Goal: Navigation & Orientation: Find specific page/section

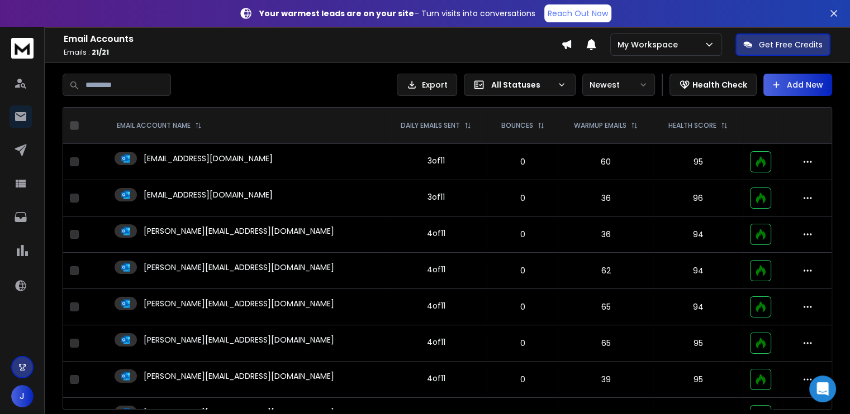
scroll to position [503, 0]
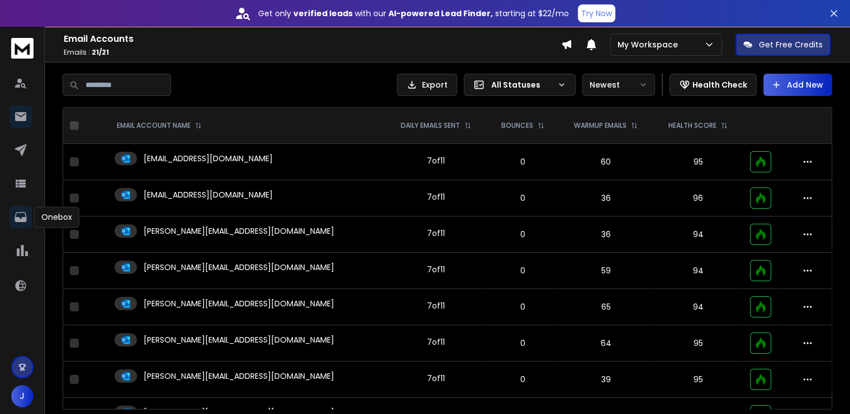
click at [22, 218] on icon at bounding box center [21, 217] width 12 height 10
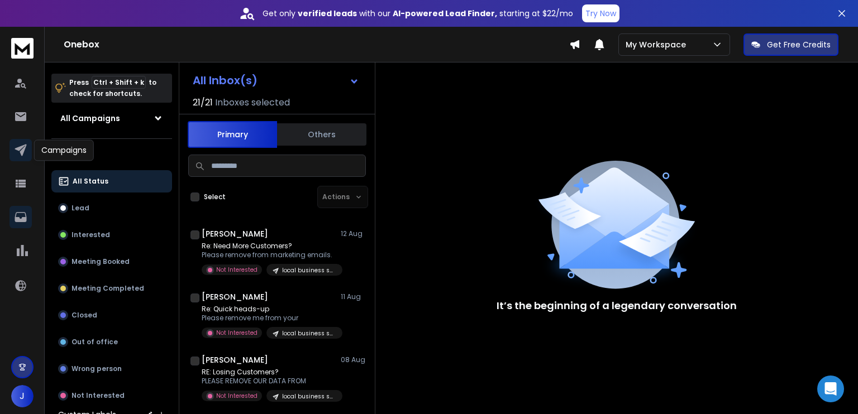
click at [23, 149] on icon at bounding box center [21, 150] width 12 height 12
